Goal: Navigation & Orientation: Find specific page/section

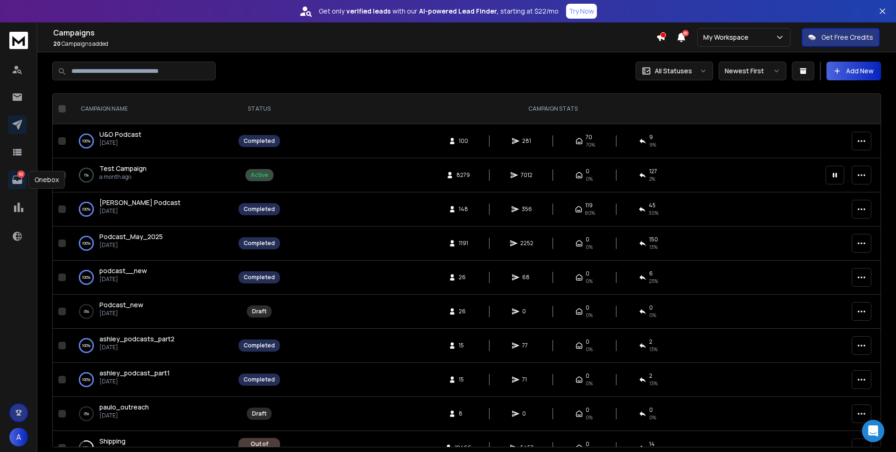
click at [18, 172] on p "60" at bounding box center [20, 173] width 7 height 7
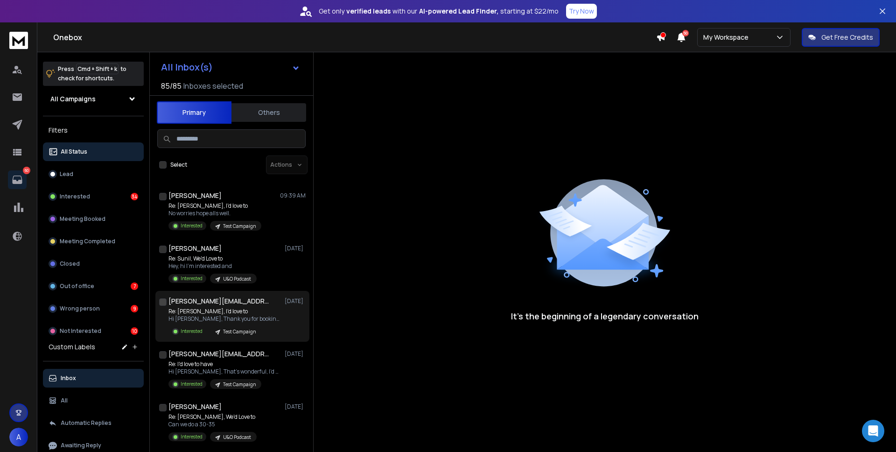
click at [209, 299] on h1 "[PERSON_NAME][EMAIL_ADDRESS][DOMAIN_NAME]" at bounding box center [220, 300] width 103 height 9
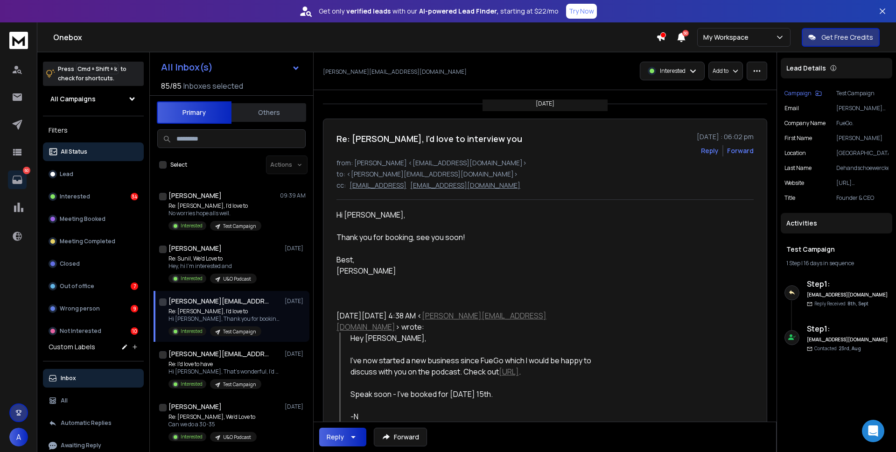
scroll to position [4, 0]
click at [10, 121] on link at bounding box center [17, 124] width 19 height 19
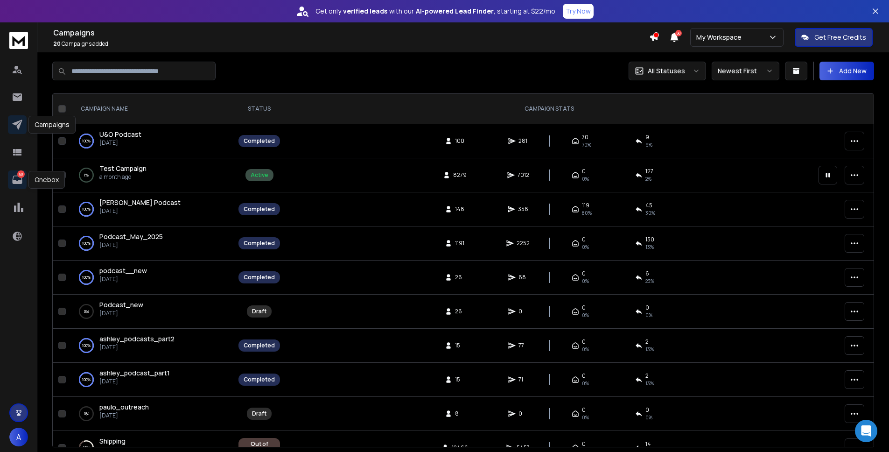
click at [18, 176] on p "60" at bounding box center [20, 173] width 7 height 7
click at [14, 179] on icon at bounding box center [17, 179] width 11 height 11
